Goal: Task Accomplishment & Management: Manage account settings

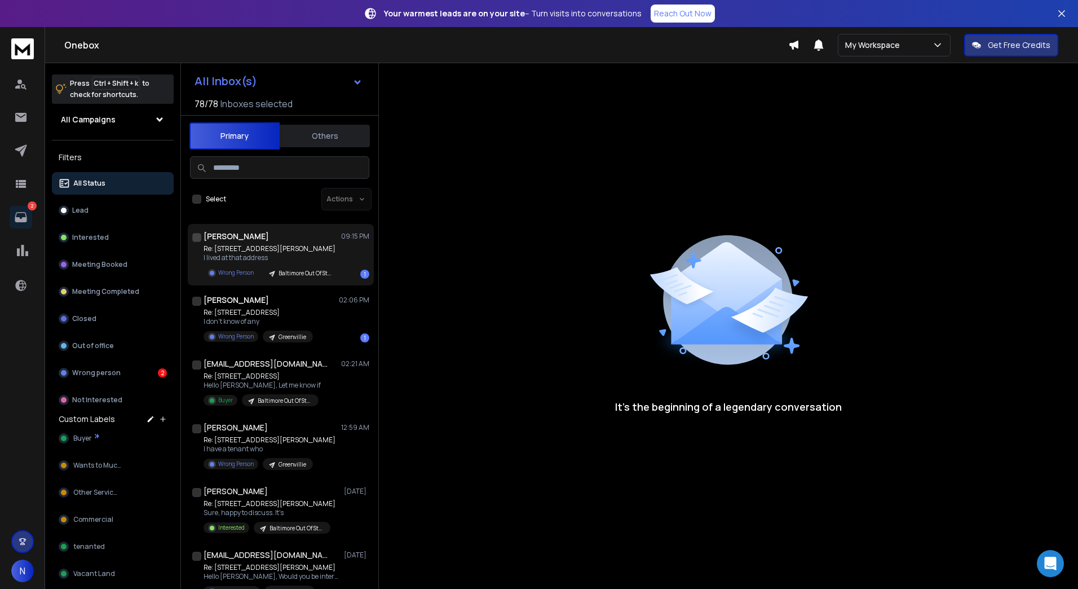
click at [297, 257] on p "I lived at that address" at bounding box center [271, 257] width 135 height 9
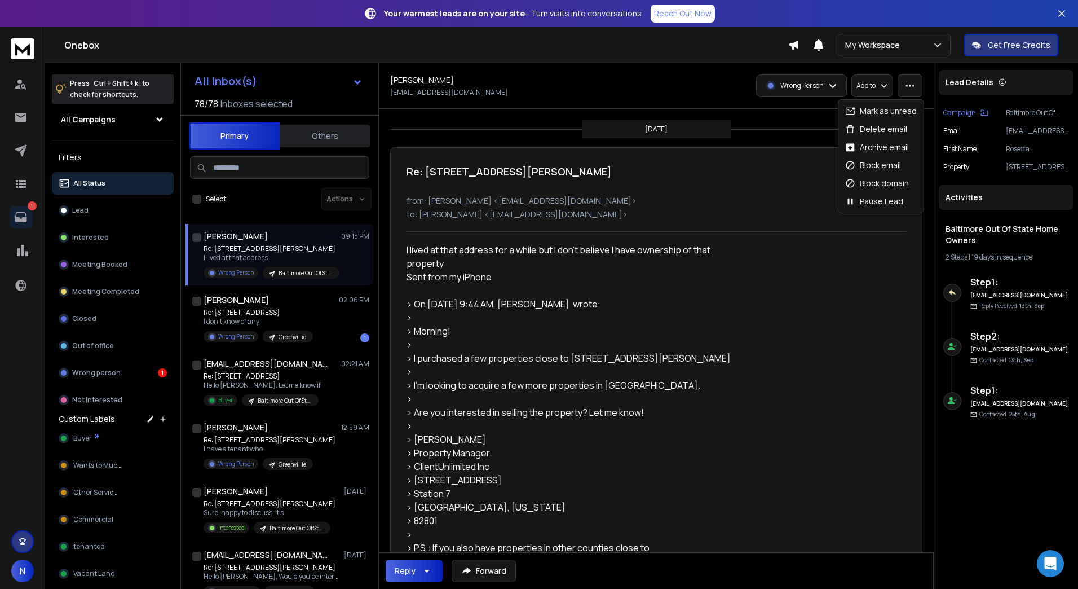
click at [908, 93] on button "button" at bounding box center [910, 85] width 25 height 23
click at [877, 170] on div "Block email" at bounding box center [874, 165] width 56 height 11
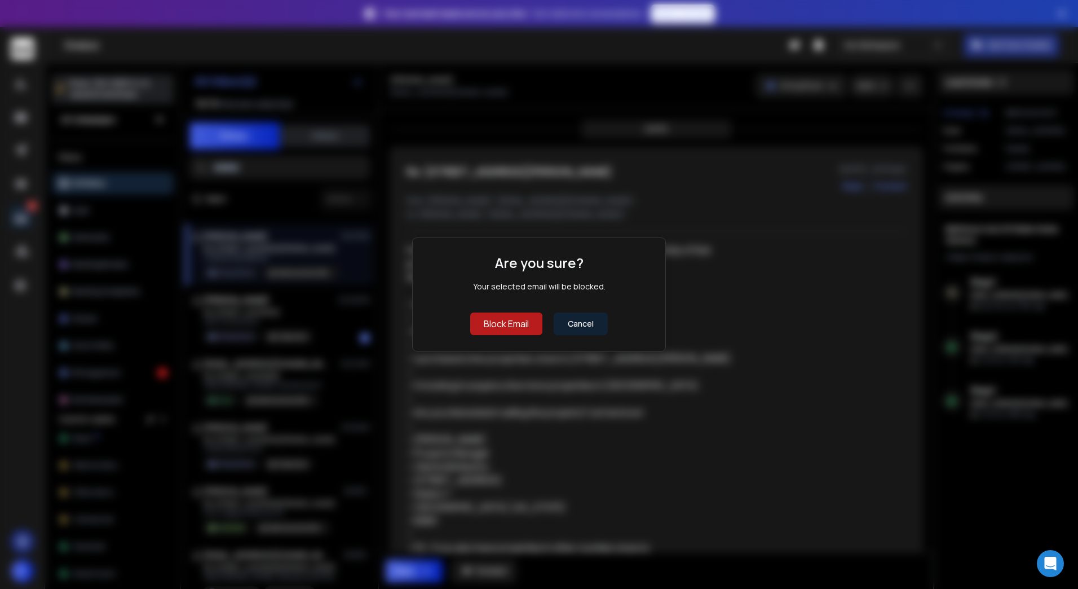
click at [519, 325] on button "Block Email" at bounding box center [506, 323] width 72 height 23
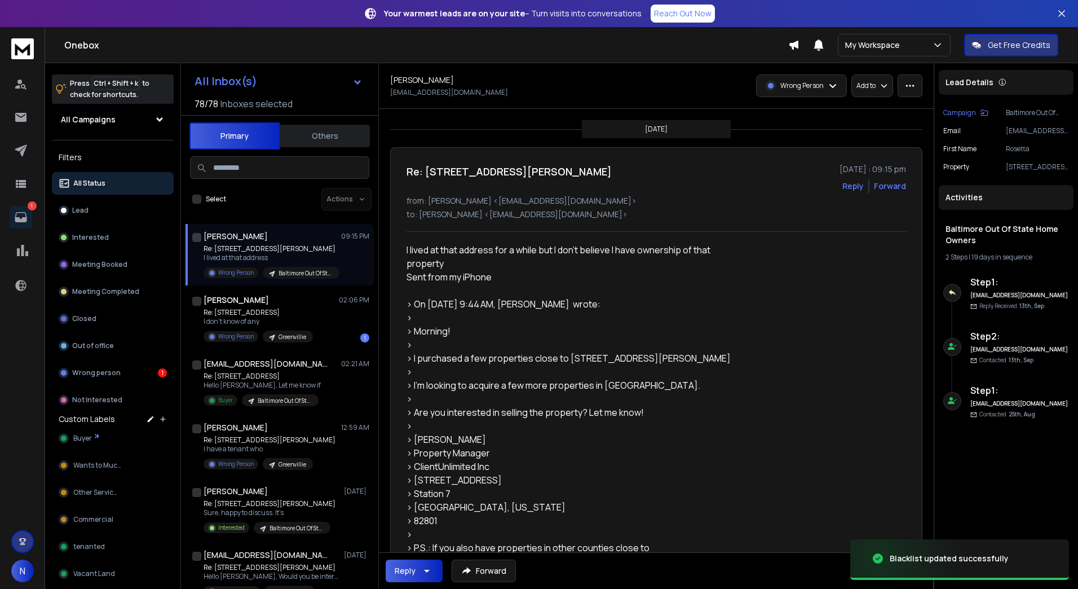
click at [910, 92] on button "button" at bounding box center [910, 85] width 25 height 23
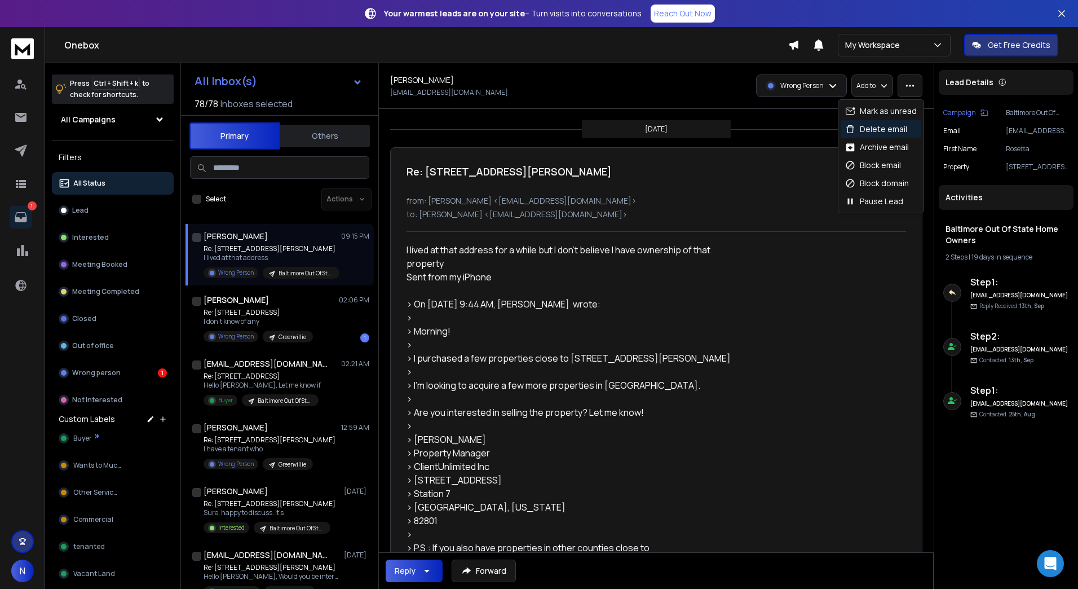
click at [890, 131] on div "Delete email" at bounding box center [877, 129] width 62 height 11
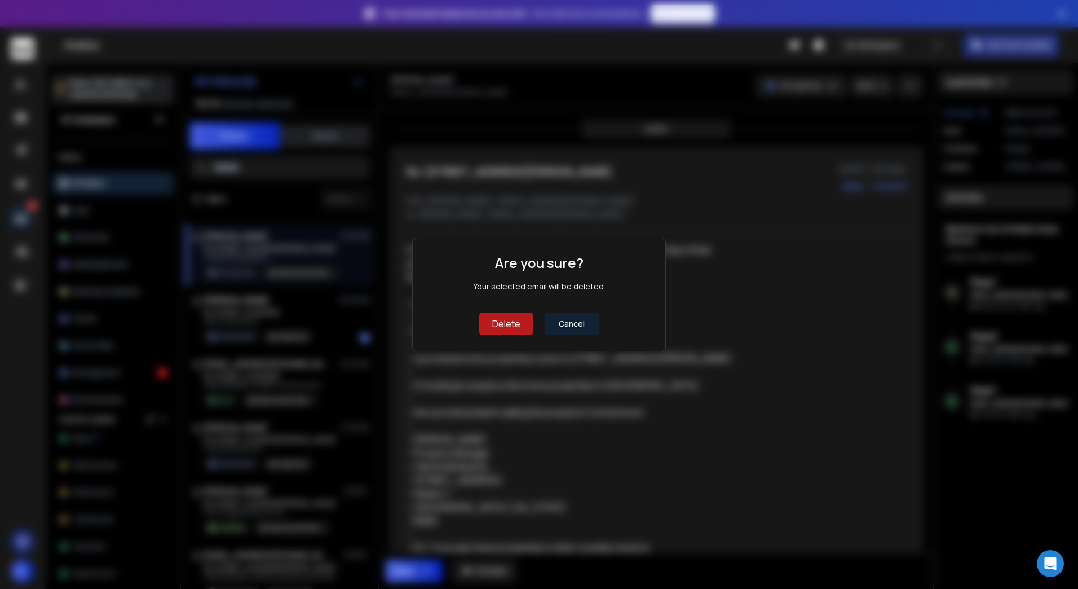
click at [507, 328] on button "Delete" at bounding box center [506, 323] width 54 height 23
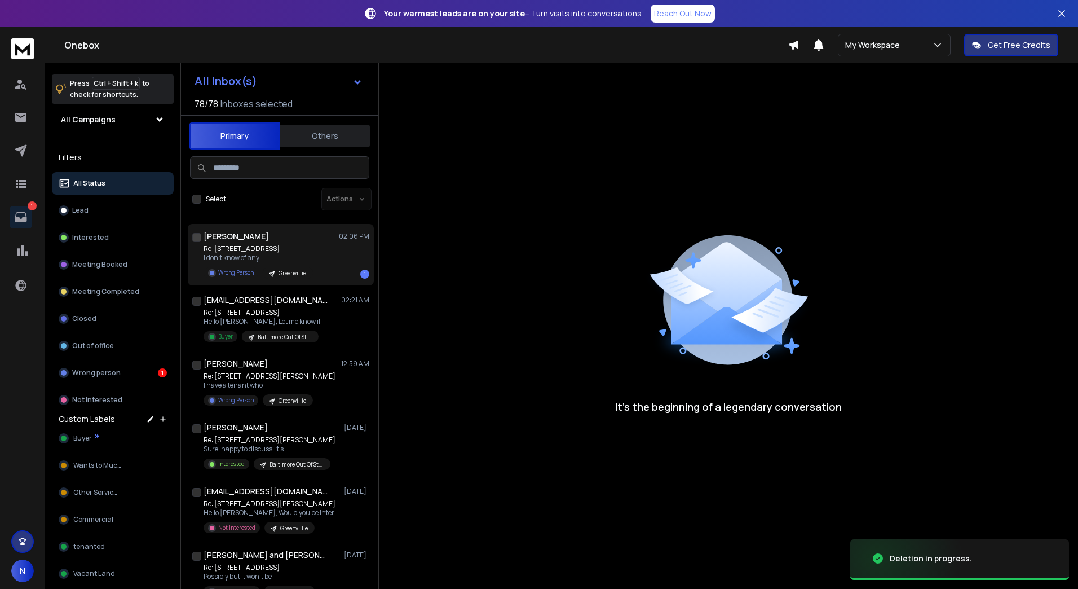
click at [265, 250] on p "Re: 14 Converse St" at bounding box center [258, 248] width 109 height 9
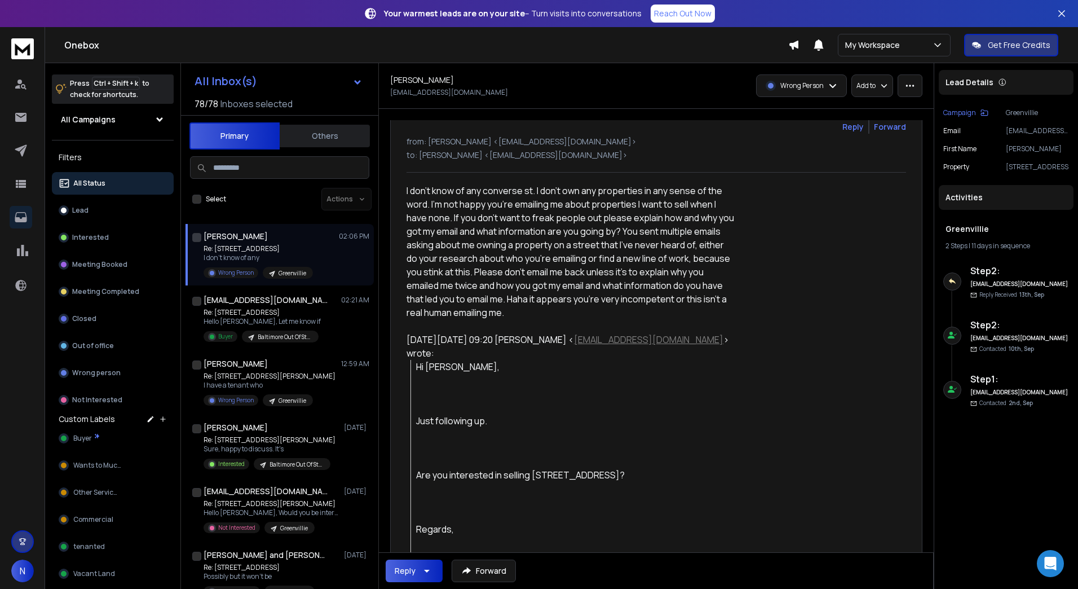
scroll to position [63, 0]
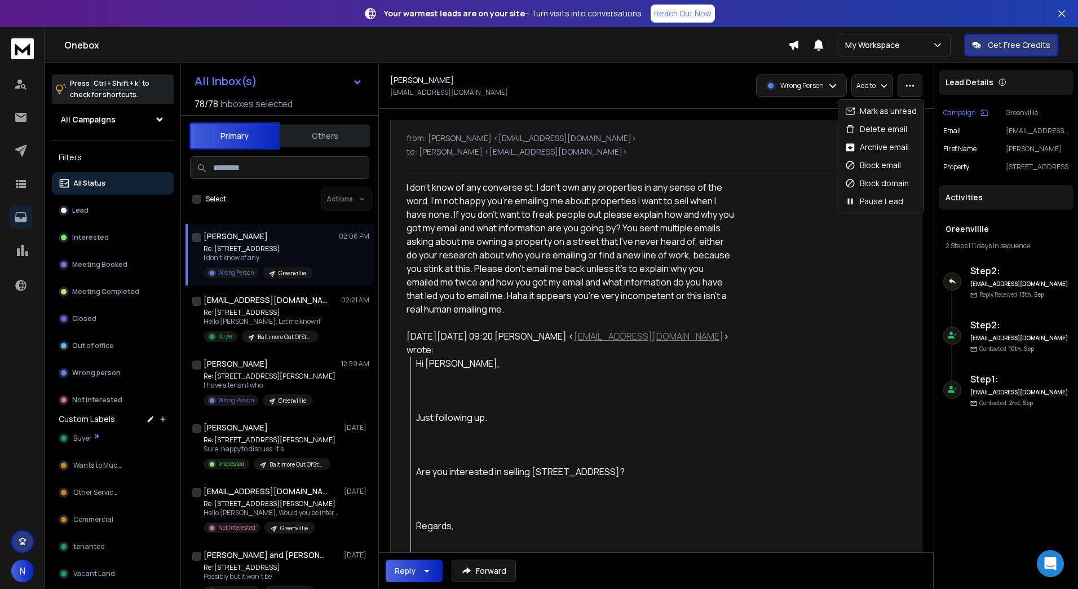
click at [913, 93] on button "button" at bounding box center [910, 85] width 25 height 23
click at [881, 166] on div "Block email" at bounding box center [874, 165] width 56 height 11
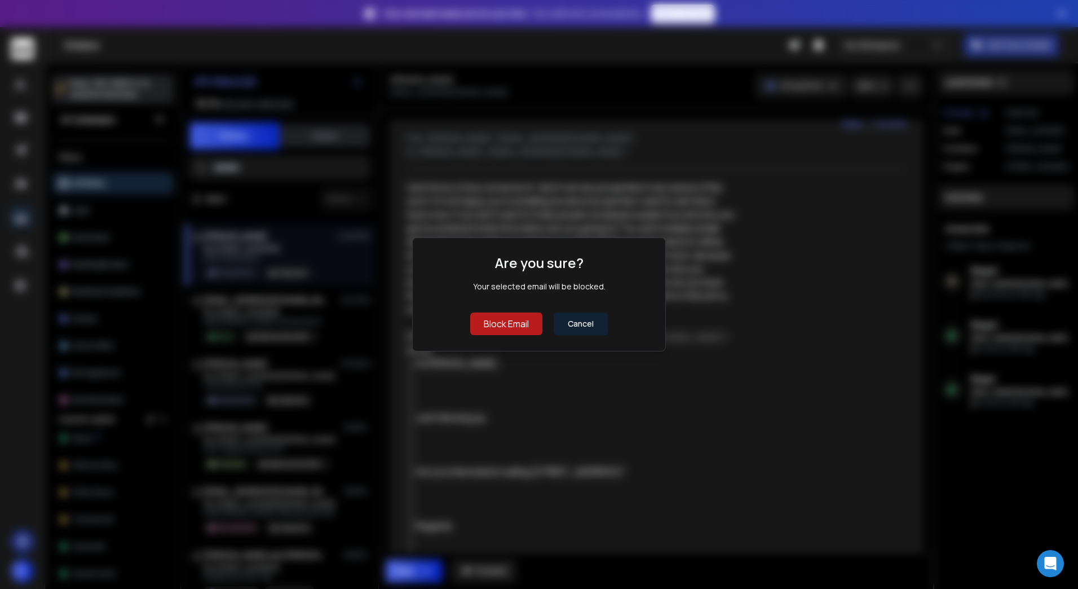
click at [504, 320] on button "Block Email" at bounding box center [506, 323] width 72 height 23
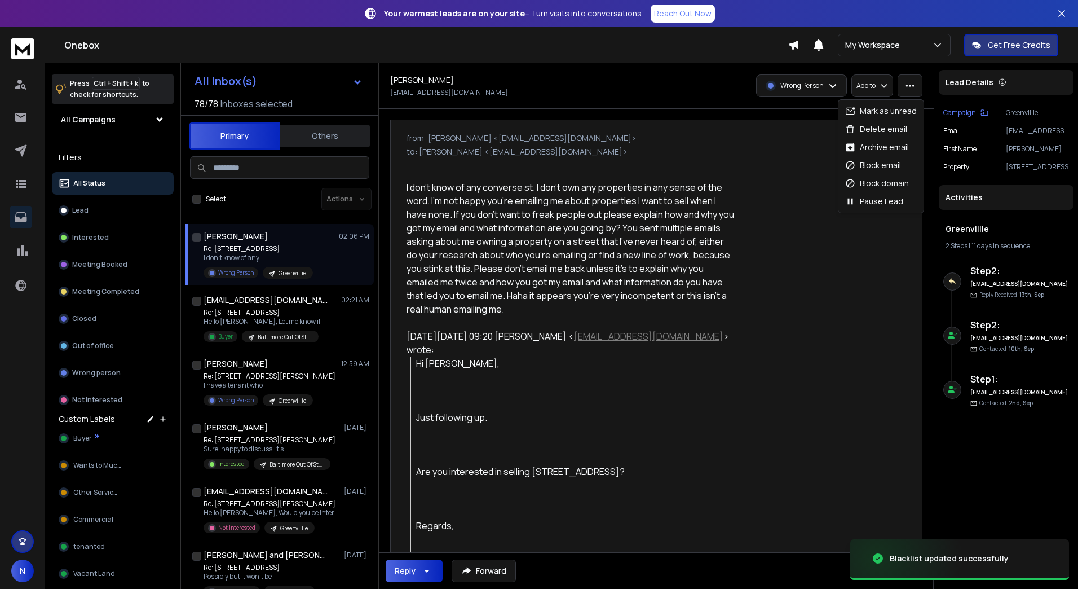
click at [915, 95] on button "button" at bounding box center [910, 85] width 25 height 23
click at [884, 132] on div "Delete email" at bounding box center [877, 129] width 62 height 11
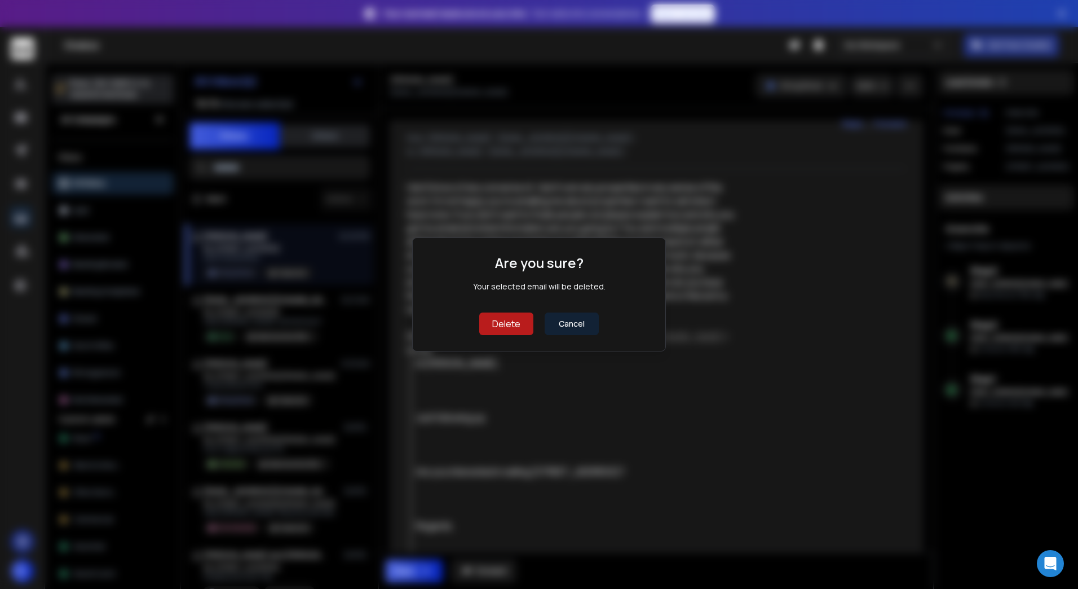
click at [498, 327] on button "Delete" at bounding box center [506, 323] width 54 height 23
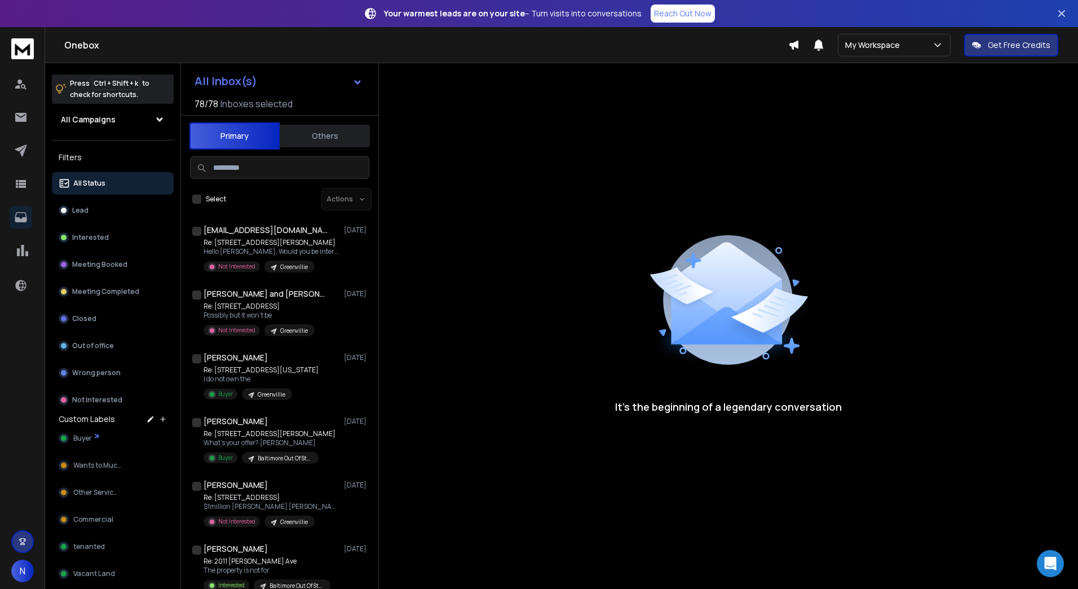
scroll to position [0, 0]
